Goal: Task Accomplishment & Management: Manage account settings

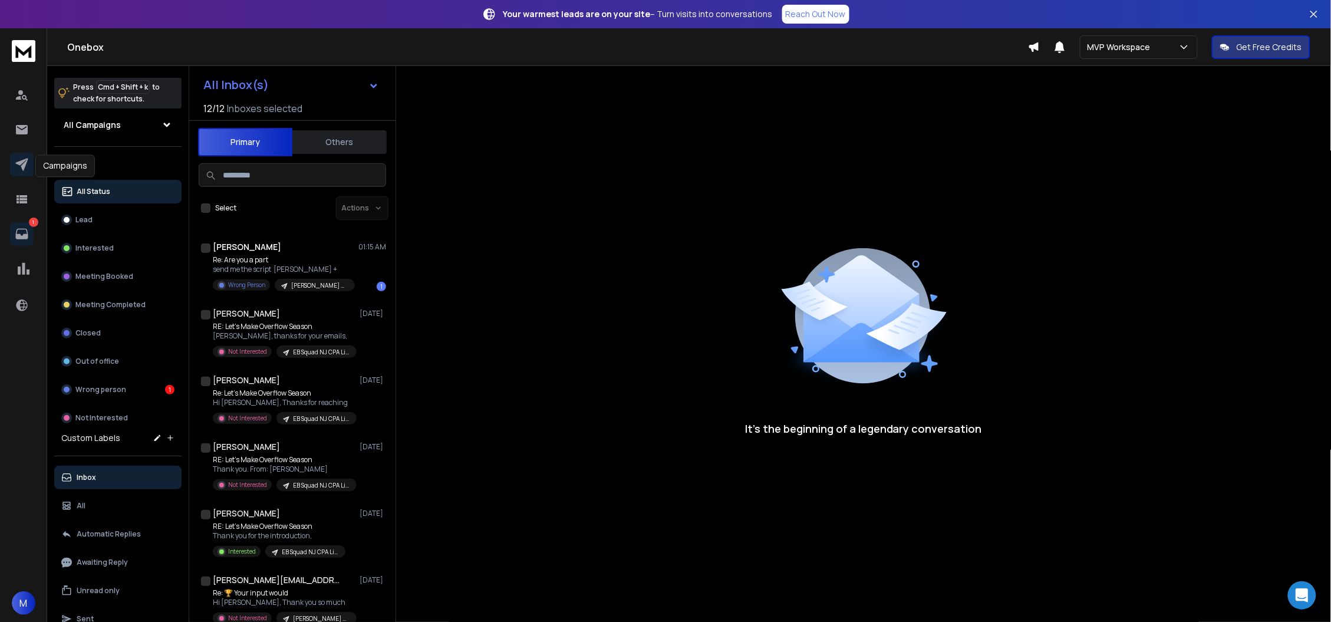
click at [16, 157] on link at bounding box center [22, 165] width 24 height 24
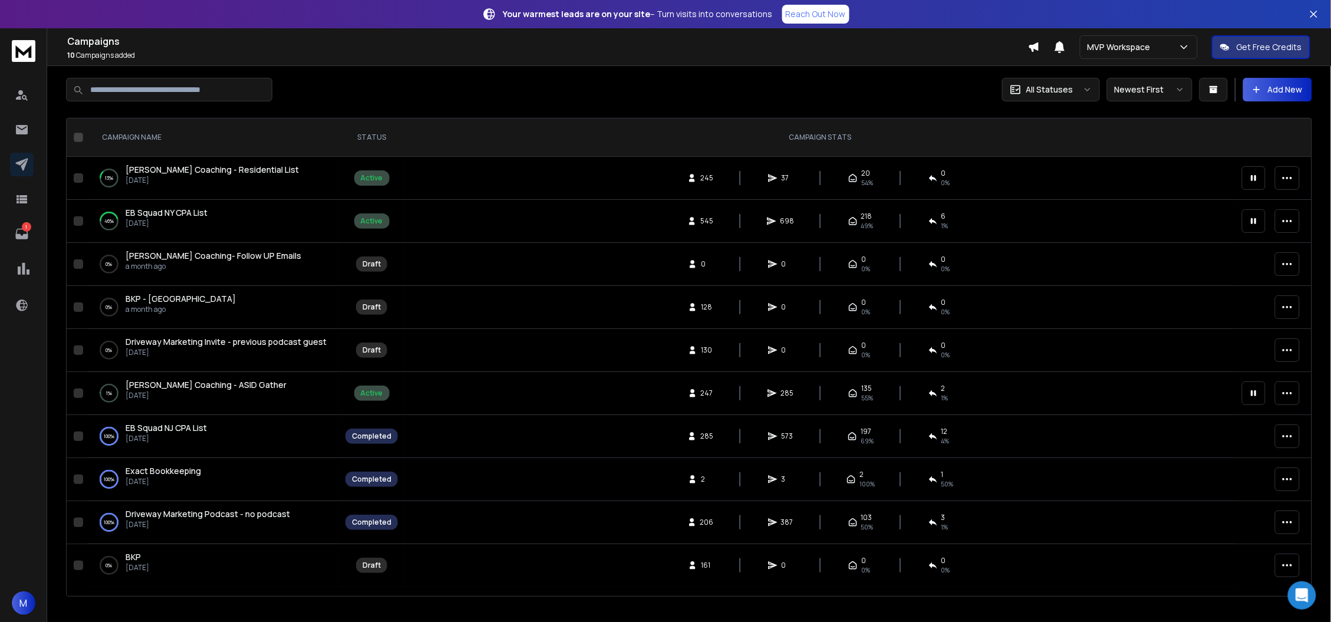
click at [191, 390] on span "[PERSON_NAME] Coaching - ASID Gather" at bounding box center [206, 384] width 161 height 11
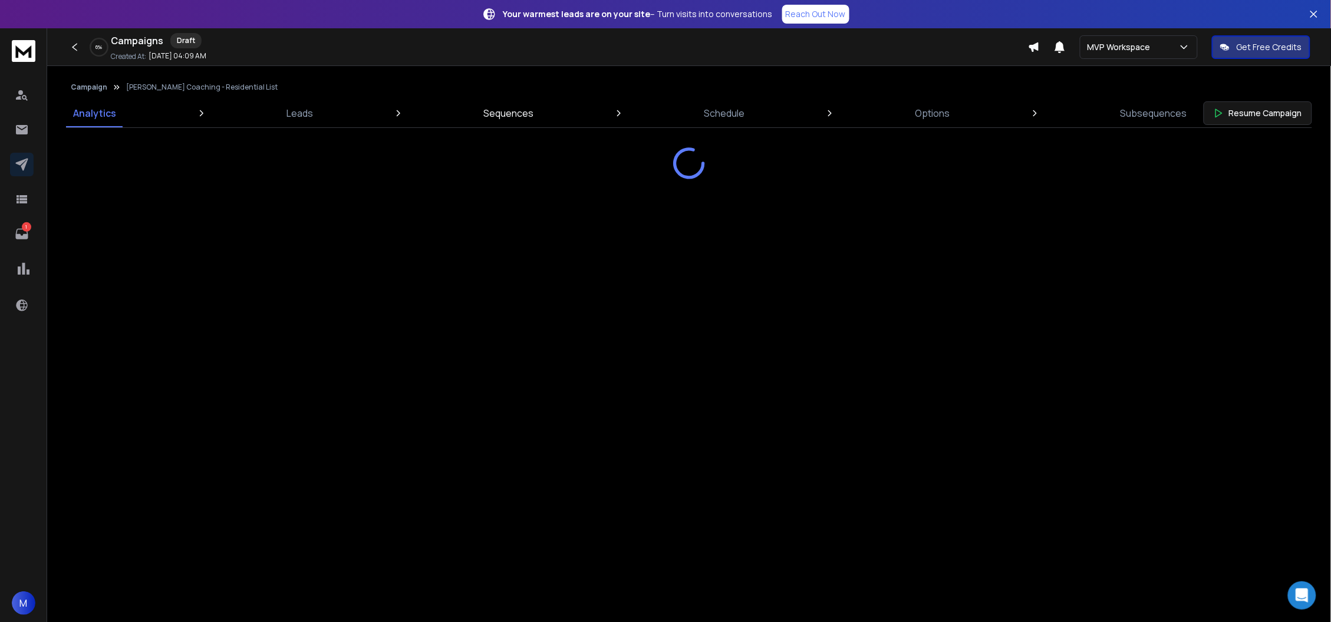
click at [507, 124] on link "Sequences" at bounding box center [508, 113] width 64 height 28
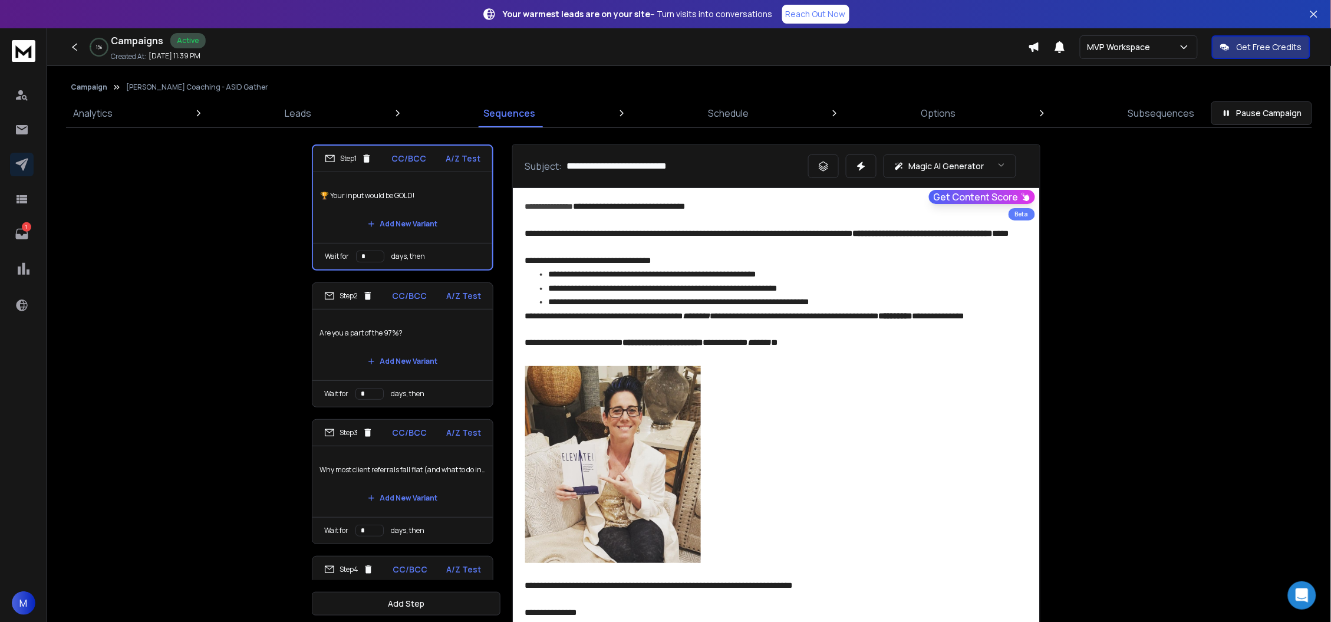
click at [94, 88] on button "Campaign" at bounding box center [89, 87] width 37 height 9
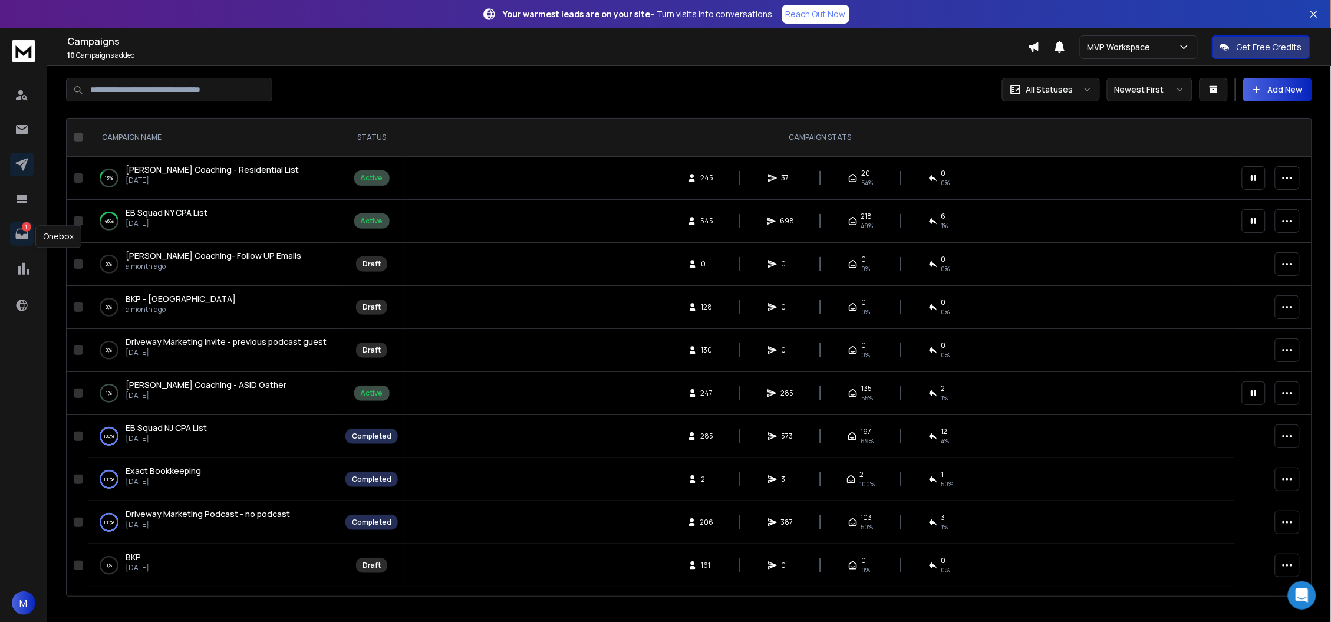
click at [21, 236] on icon at bounding box center [22, 234] width 14 height 14
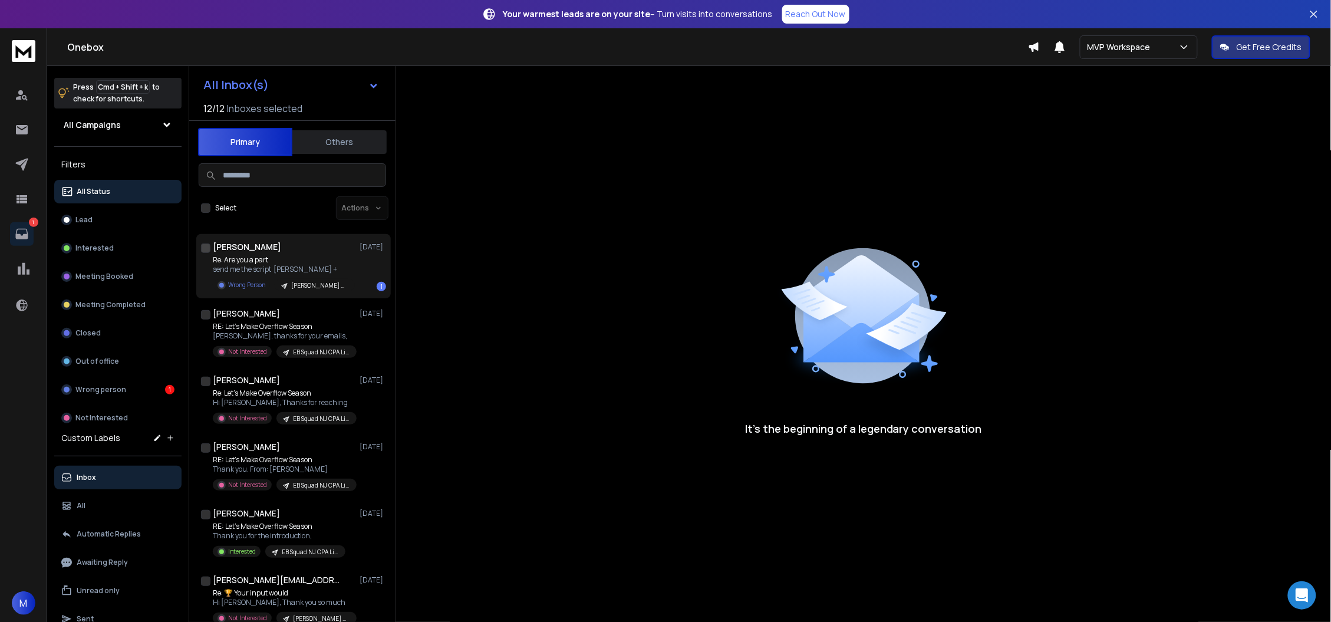
click at [335, 275] on div "Re: Are you a part send me the script gamble + Wrong Person Pam Coaching - ASID…" at bounding box center [284, 273] width 142 height 36
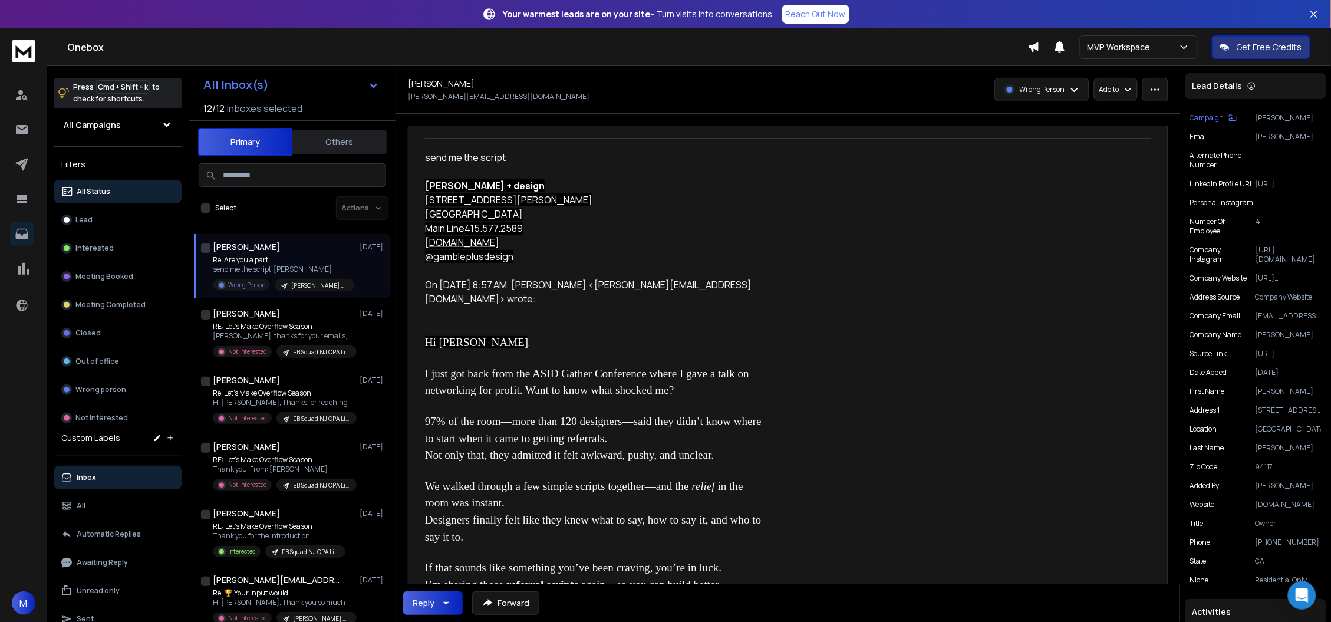
scroll to position [83, 0]
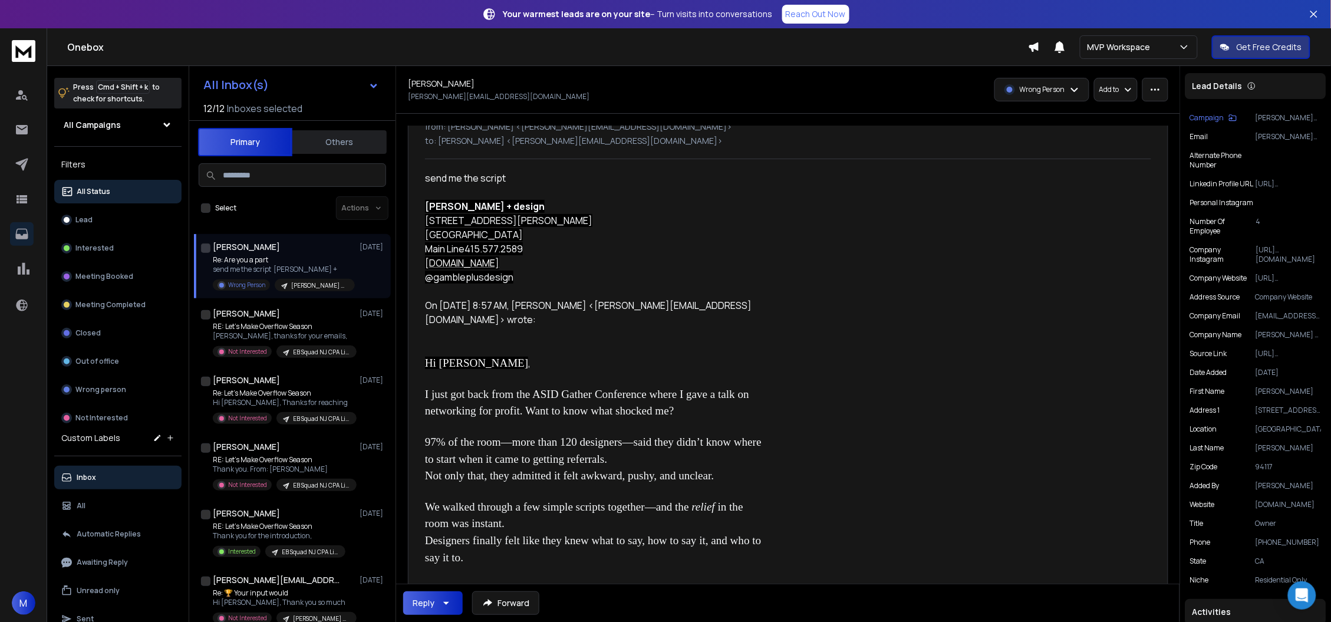
click at [1161, 101] on div "Jeni Gamble Jeni Gamble jeni@gambleplusdesign.com Wrong Person Add to Wrong Per…" at bounding box center [788, 90] width 784 height 48
click at [1159, 97] on button "button" at bounding box center [1155, 90] width 26 height 24
click at [1135, 119] on div "Mark as unread" at bounding box center [1125, 116] width 75 height 12
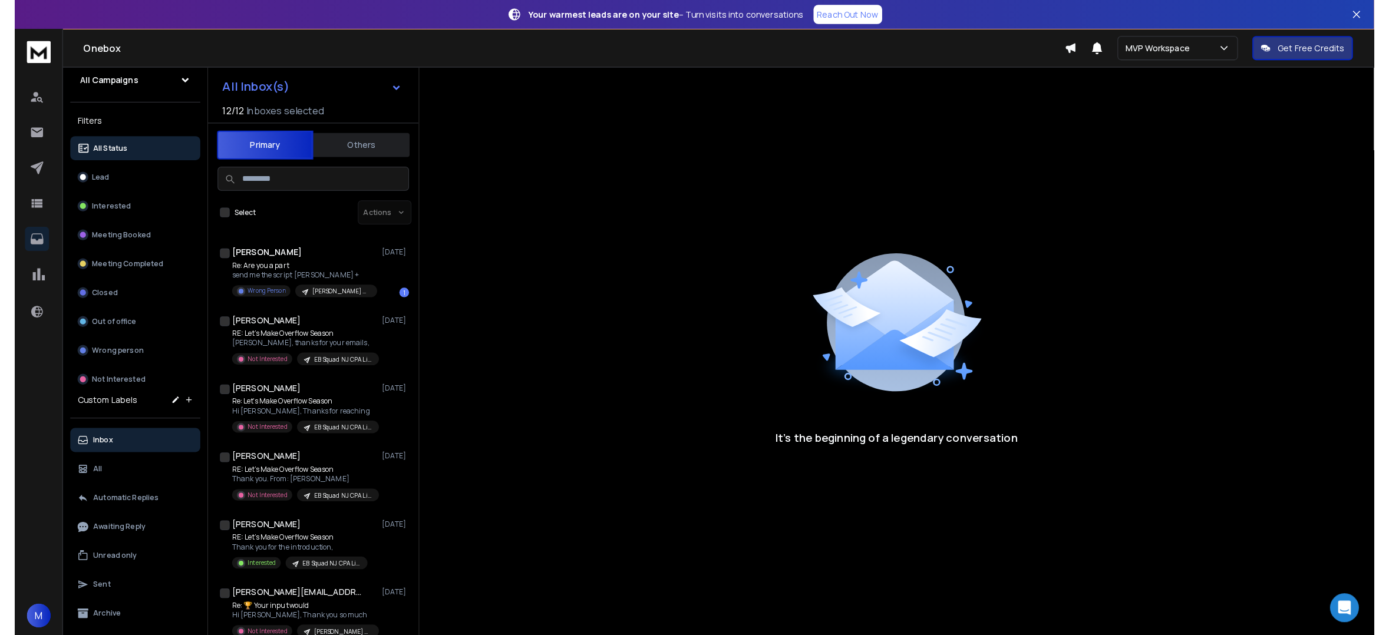
scroll to position [44, 0]
